Goal: Navigation & Orientation: Find specific page/section

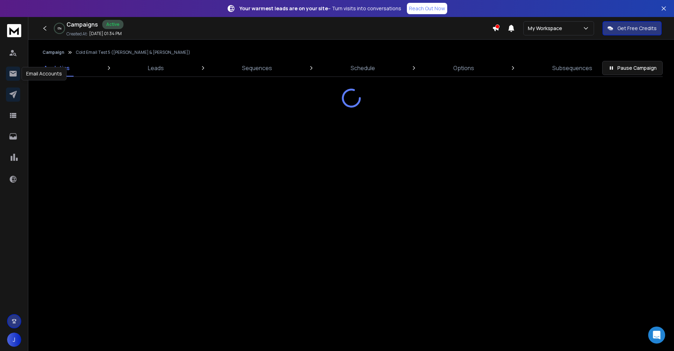
click at [11, 76] on icon at bounding box center [13, 73] width 8 height 8
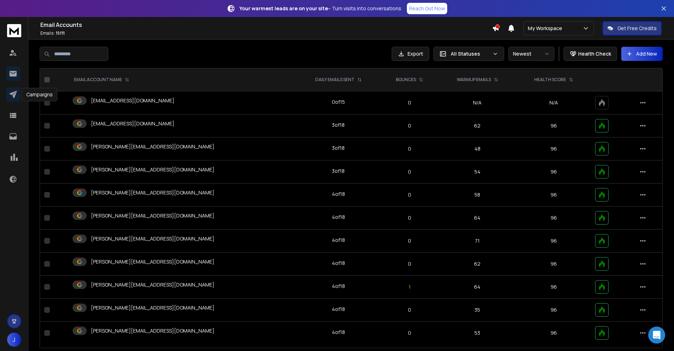
click at [9, 100] on link at bounding box center [13, 94] width 14 height 14
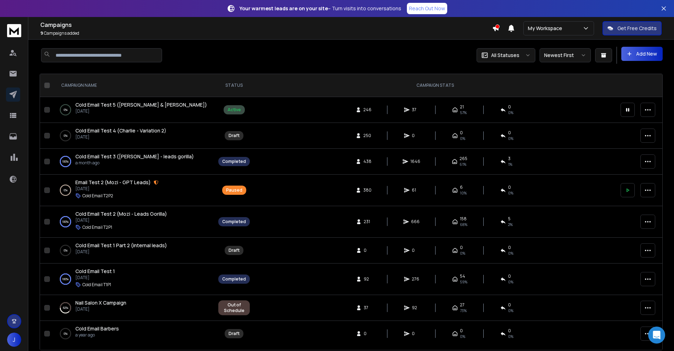
click at [298, 114] on div "246 37 21 57 % 0 0 %" at bounding box center [435, 109] width 354 height 11
